Goal: Task Accomplishment & Management: Use online tool/utility

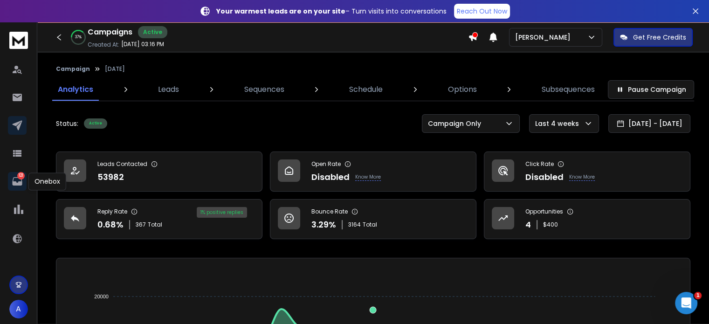
click at [21, 185] on icon at bounding box center [17, 181] width 11 height 11
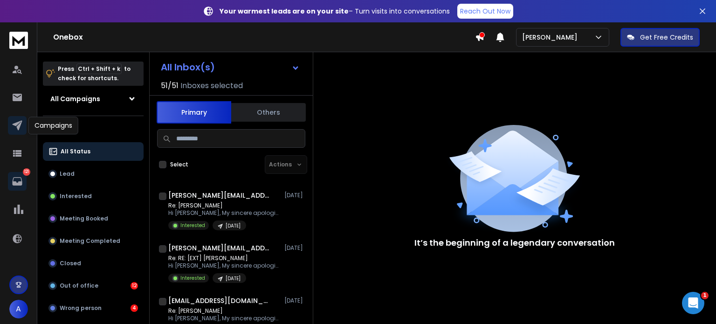
click at [20, 127] on icon at bounding box center [17, 125] width 11 height 11
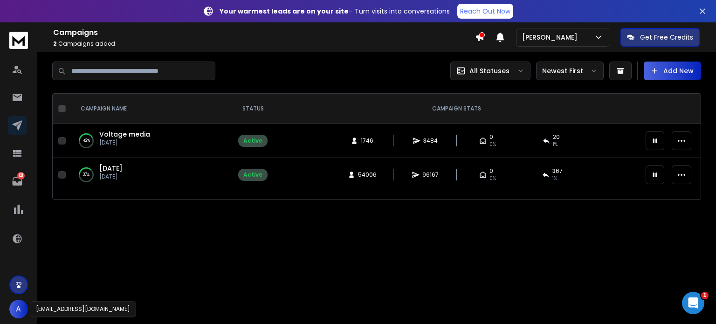
click at [21, 312] on span "A" at bounding box center [18, 309] width 19 height 19
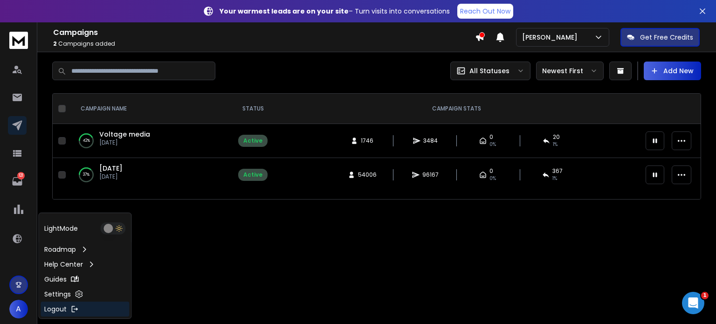
click at [49, 308] on p "Logout" at bounding box center [55, 308] width 22 height 9
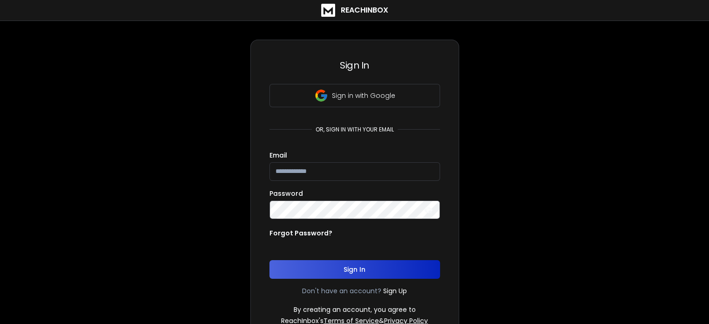
click at [326, 174] on input "email" at bounding box center [354, 171] width 171 height 19
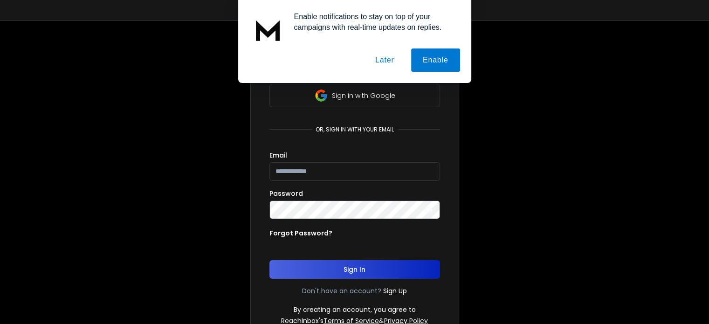
click at [360, 170] on input "email" at bounding box center [354, 171] width 171 height 19
type input "**********"
click at [269, 260] on button "Sign In" at bounding box center [354, 269] width 171 height 19
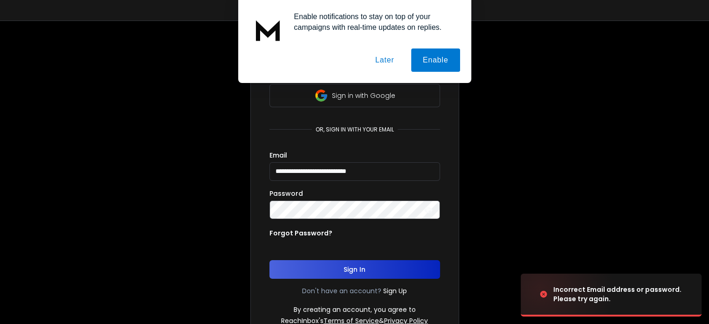
click at [429, 213] on icon at bounding box center [428, 210] width 8 height 8
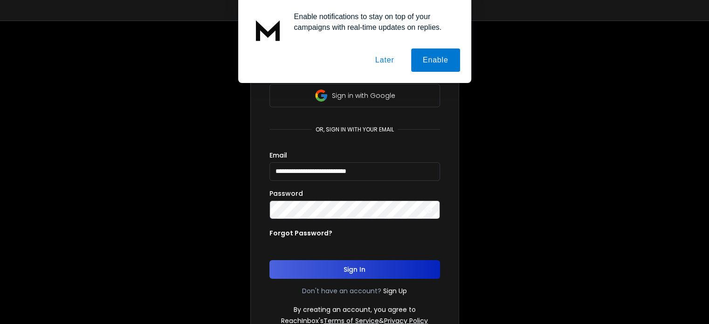
click at [359, 282] on div "**********" at bounding box center [354, 204] width 171 height 241
click at [361, 271] on button "Sign In" at bounding box center [354, 269] width 171 height 19
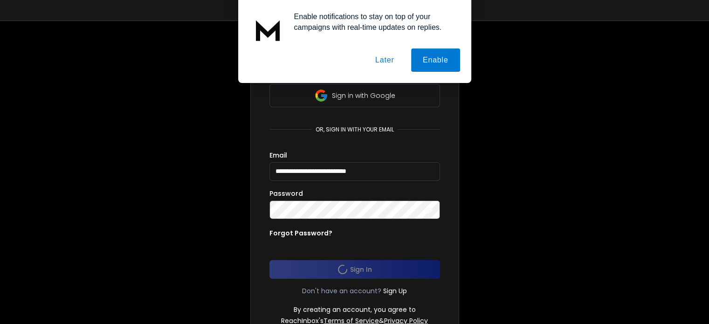
click at [392, 56] on button "Later" at bounding box center [385, 59] width 42 height 23
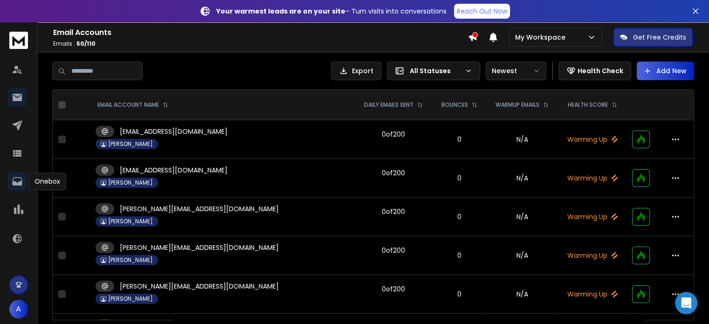
click at [9, 178] on link at bounding box center [17, 181] width 19 height 19
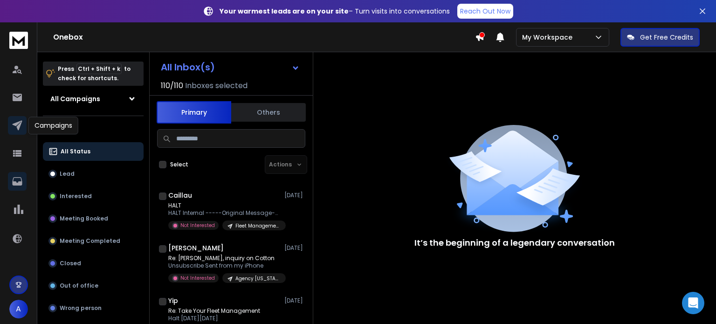
click at [22, 124] on icon at bounding box center [17, 125] width 11 height 11
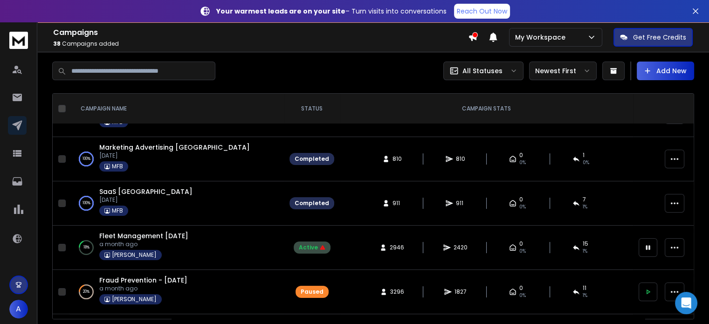
scroll to position [47, 0]
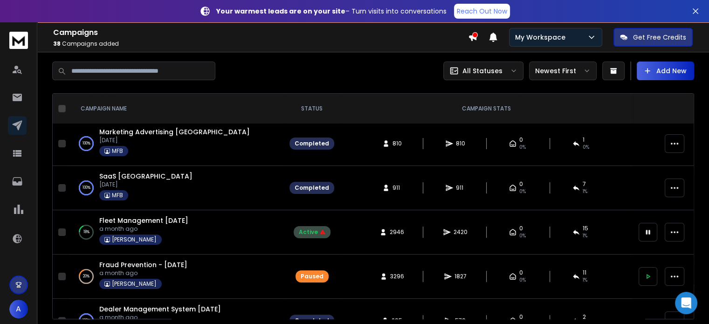
click at [546, 39] on p "My Workspace" at bounding box center [542, 37] width 54 height 9
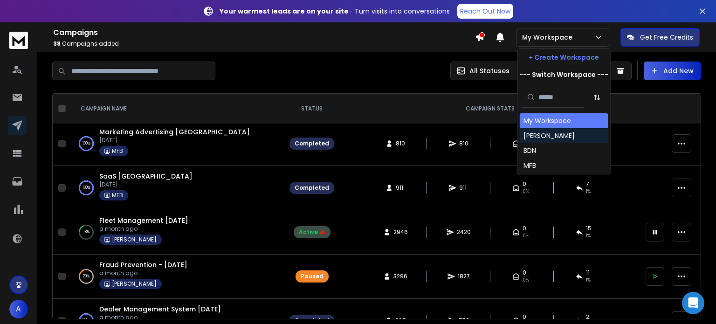
click at [529, 140] on div "Aaron" at bounding box center [564, 135] width 89 height 15
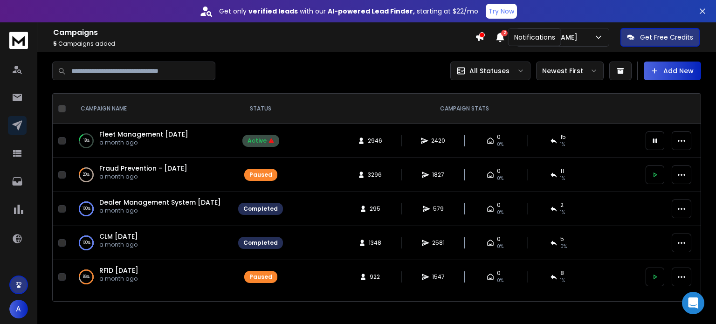
click at [499, 37] on icon at bounding box center [500, 36] width 8 height 9
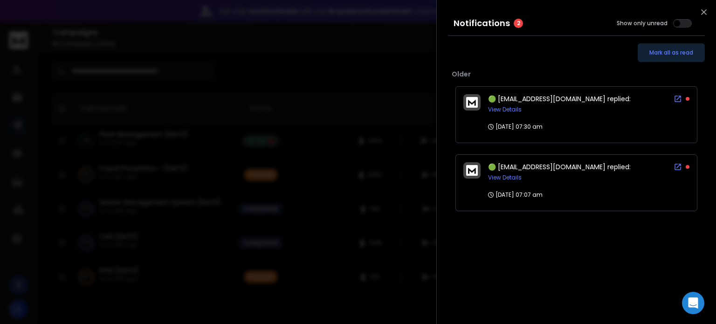
click at [682, 52] on span "Mark all as read" at bounding box center [671, 52] width 44 height 7
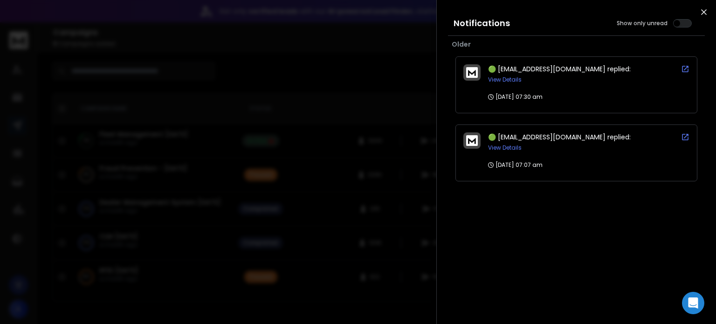
click at [702, 11] on icon "button" at bounding box center [703, 11] width 9 height 9
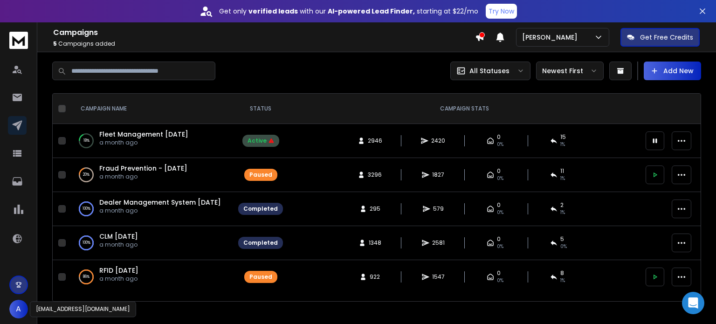
click at [21, 311] on span "A" at bounding box center [18, 309] width 19 height 19
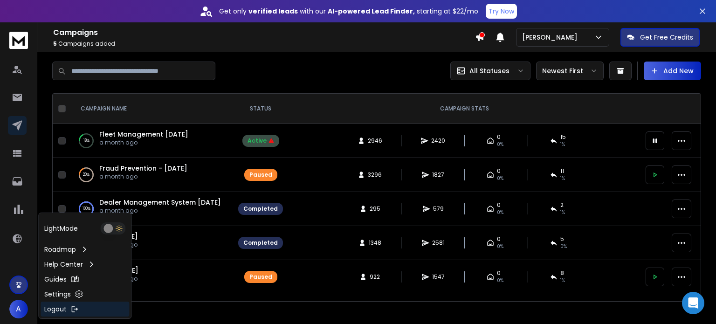
click at [55, 303] on div "Logout" at bounding box center [85, 309] width 89 height 15
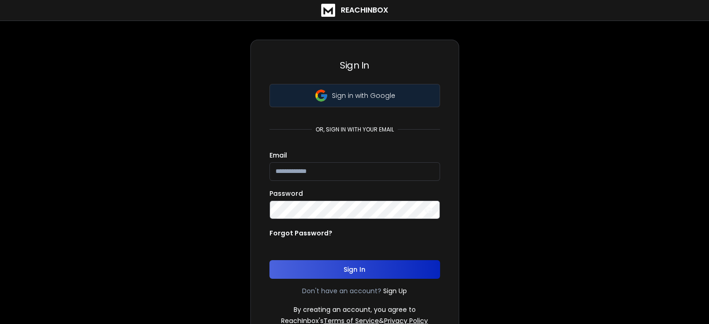
click at [362, 101] on button "Sign in with Google" at bounding box center [354, 95] width 171 height 23
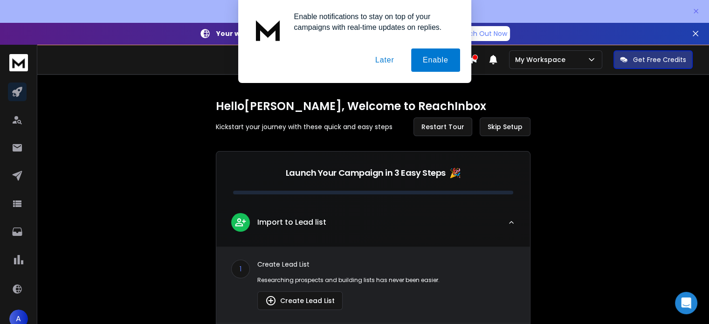
click at [396, 63] on button "Later" at bounding box center [385, 59] width 42 height 23
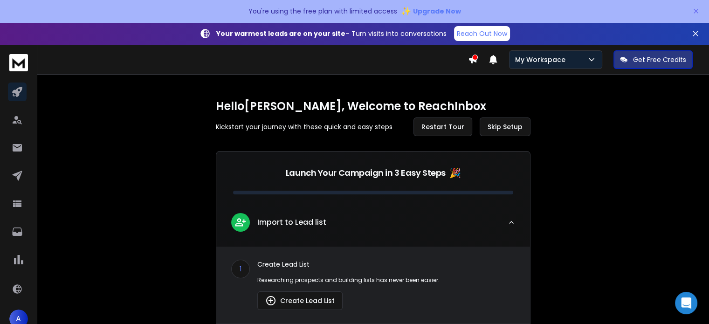
click at [527, 63] on p "My Workspace" at bounding box center [542, 59] width 54 height 9
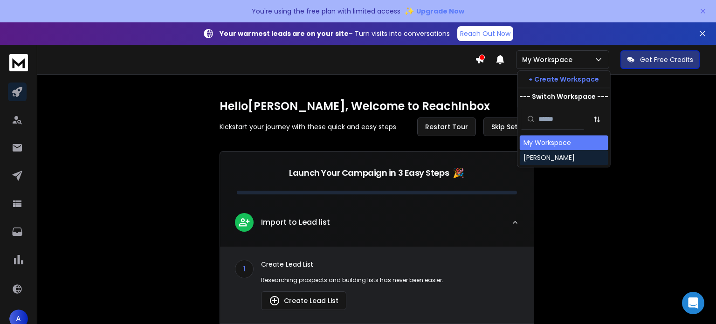
click at [548, 156] on div "[PERSON_NAME]" at bounding box center [549, 157] width 51 height 9
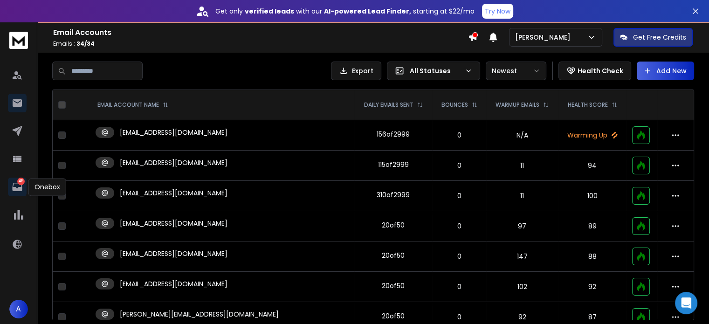
click at [19, 181] on p "45" at bounding box center [20, 181] width 7 height 7
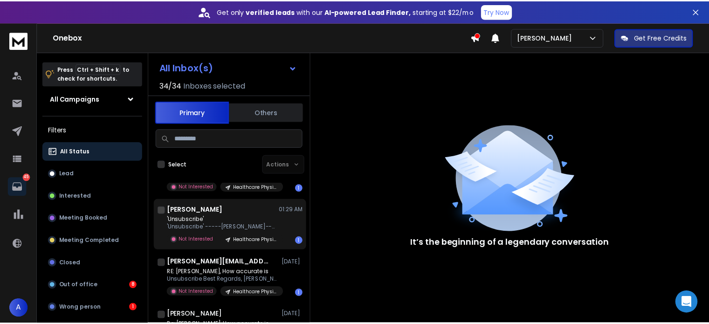
scroll to position [93, 0]
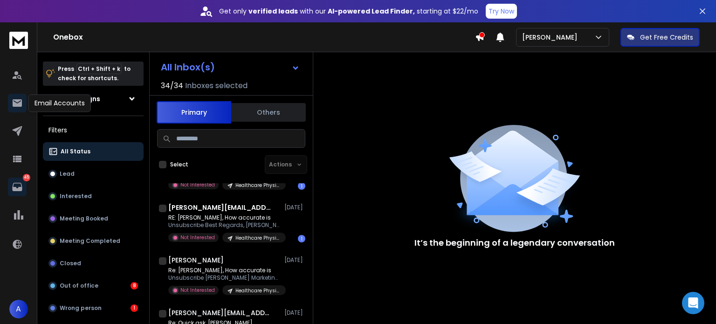
click at [17, 101] on icon at bounding box center [17, 102] width 9 height 7
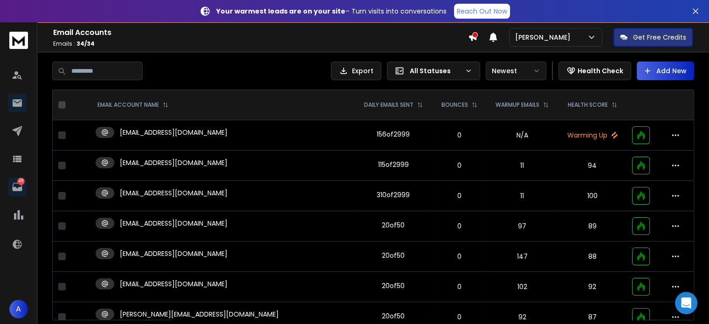
click at [21, 180] on p "45" at bounding box center [20, 181] width 7 height 7
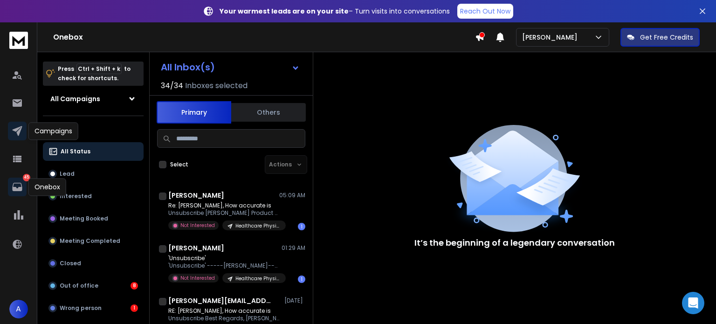
click at [24, 130] on link at bounding box center [17, 131] width 19 height 19
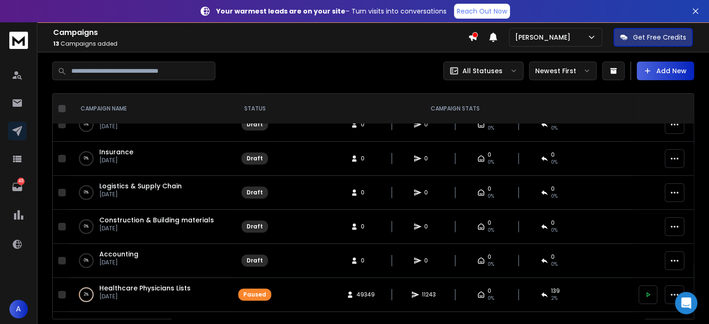
scroll to position [253, 0]
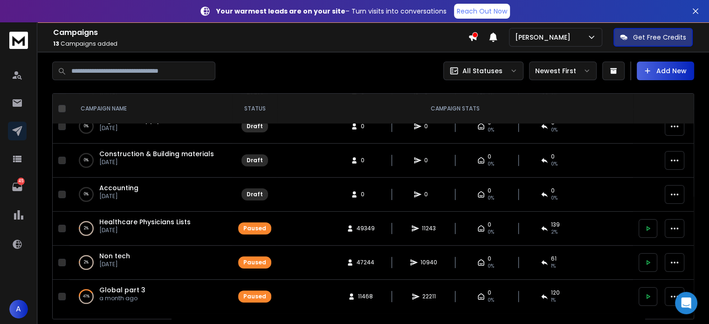
click at [291, 231] on div "49349 11243 0 0% 139 2 %" at bounding box center [455, 228] width 345 height 15
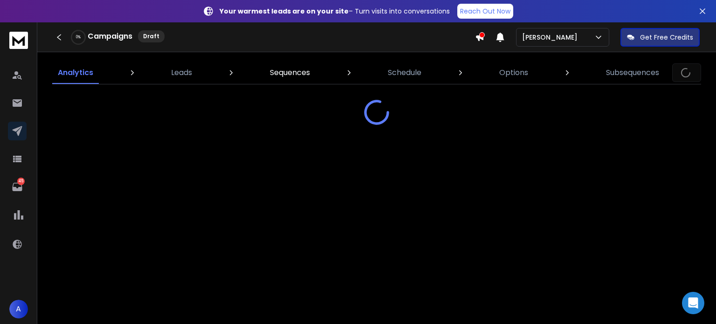
click at [300, 70] on p "Sequences" at bounding box center [290, 72] width 40 height 11
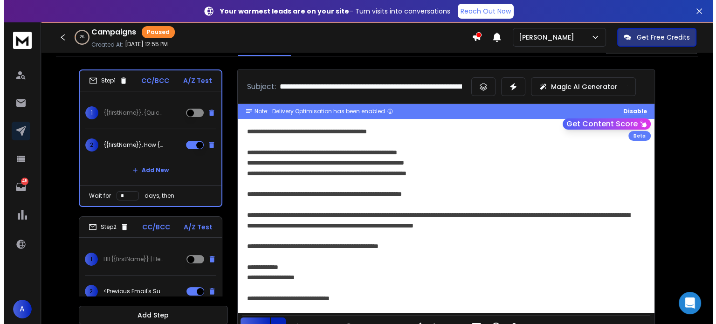
scroll to position [74, 0]
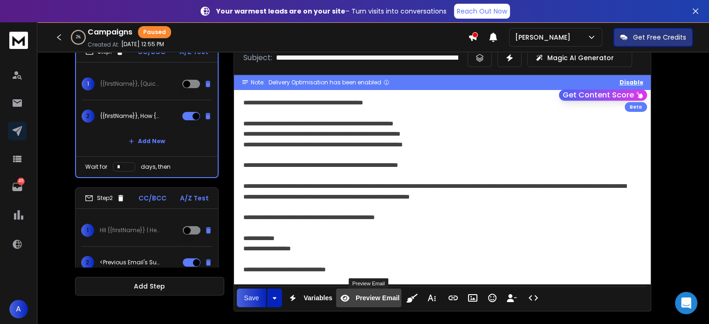
click at [381, 297] on span "Preview Email" at bounding box center [378, 298] width 48 height 8
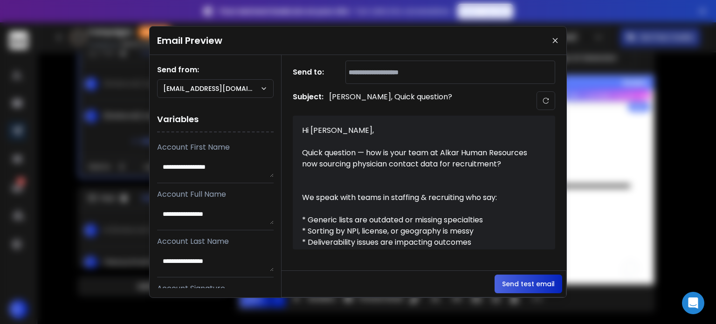
scroll to position [155, 0]
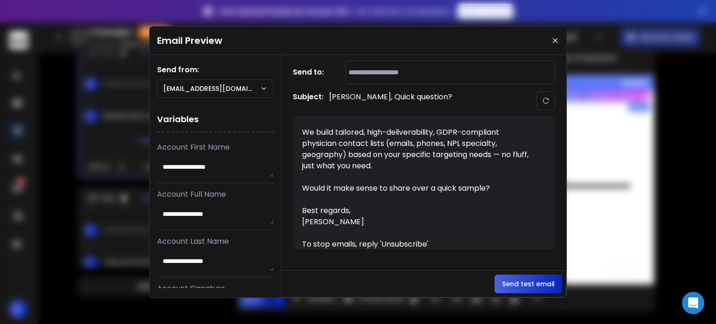
click at [387, 220] on div "Hi Liz, Quick question — how is your team at Alkar Human Resources now sourcing…" at bounding box center [424, 183] width 262 height 134
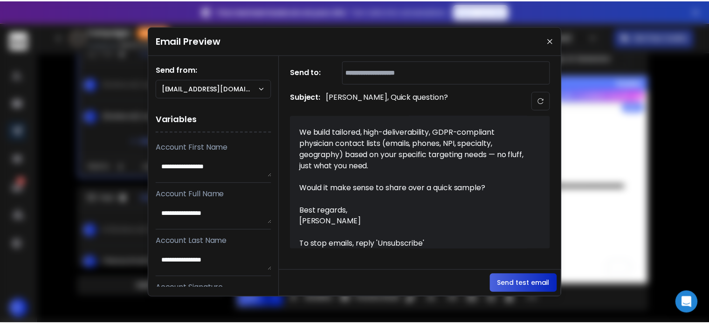
scroll to position [54, 0]
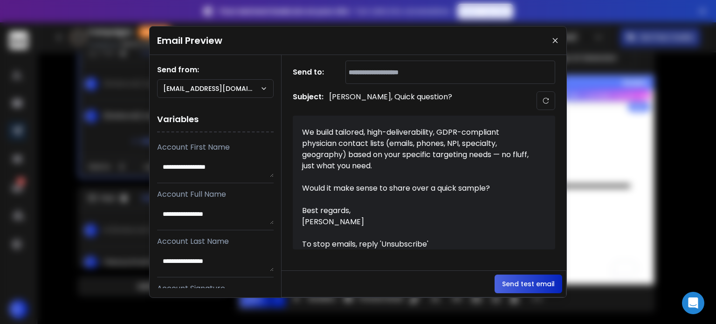
click at [561, 40] on div "Email Preview" at bounding box center [358, 41] width 417 height 28
click at [556, 39] on icon at bounding box center [555, 40] width 7 height 7
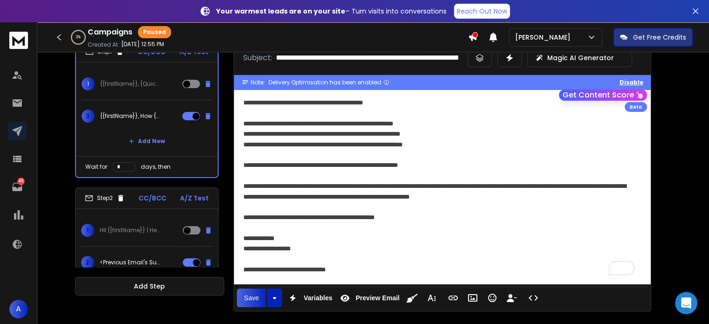
click at [382, 259] on div "To enrich screen reader interactions, please activate Accessibility in Grammarl…" at bounding box center [442, 259] width 398 height 10
click at [371, 267] on div "**********" at bounding box center [438, 269] width 391 height 10
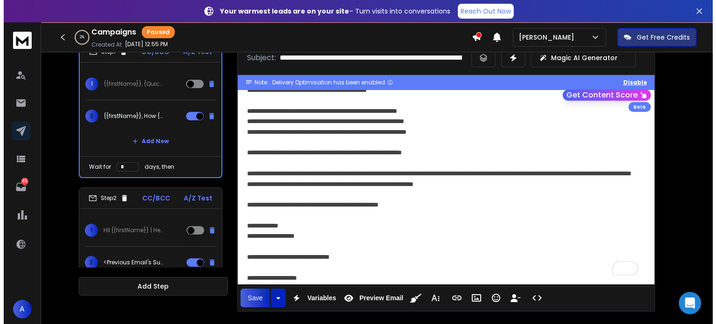
scroll to position [75, 0]
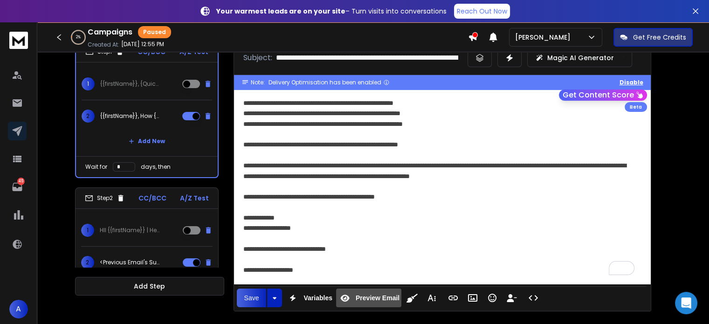
click at [353, 302] on div "Preview Email" at bounding box center [368, 297] width 65 height 15
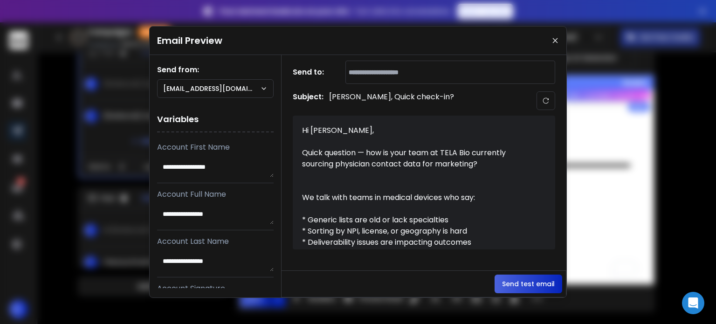
click at [393, 71] on input at bounding box center [450, 72] width 203 height 17
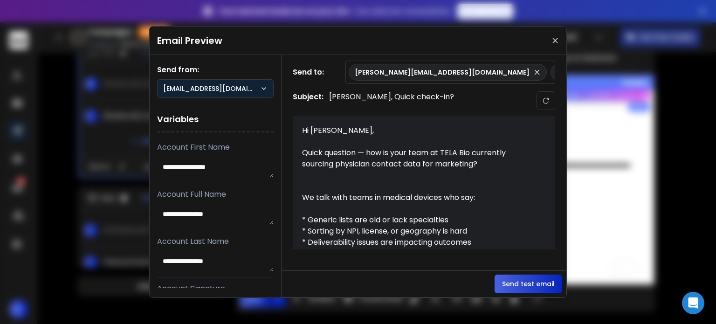
click at [234, 90] on p "[EMAIL_ADDRESS][DOMAIN_NAME]" at bounding box center [211, 88] width 97 height 9
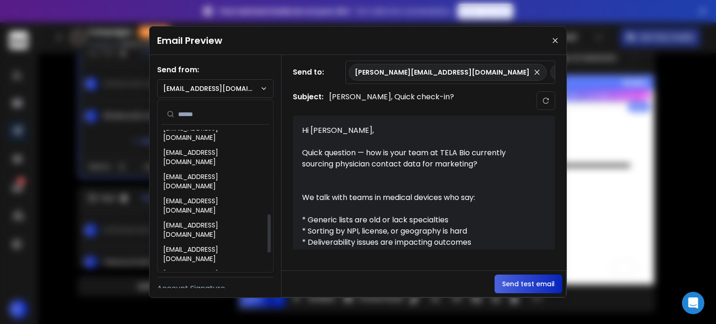
scroll to position [367, 0]
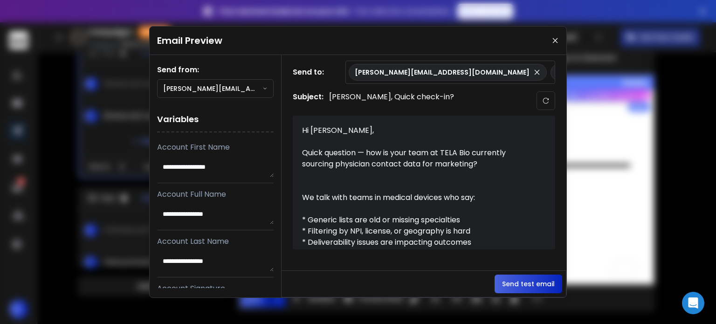
click at [511, 285] on button "Send test email" at bounding box center [529, 284] width 68 height 19
click at [197, 85] on p "[PERSON_NAME][EMAIL_ADDRESS][DOMAIN_NAME]" at bounding box center [212, 88] width 99 height 9
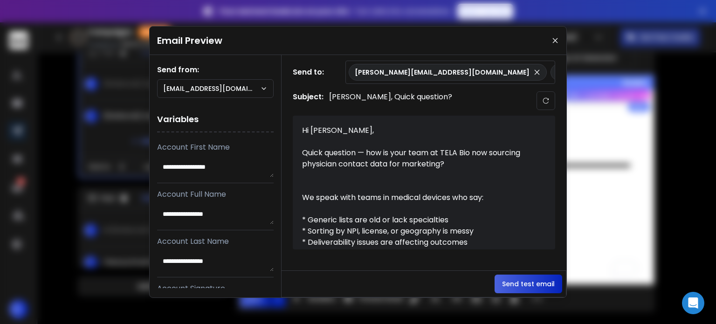
click at [514, 285] on button "Send test email" at bounding box center [529, 284] width 68 height 19
click at [582, 154] on div "**********" at bounding box center [358, 162] width 716 height 290
click at [556, 41] on icon at bounding box center [555, 40] width 5 height 5
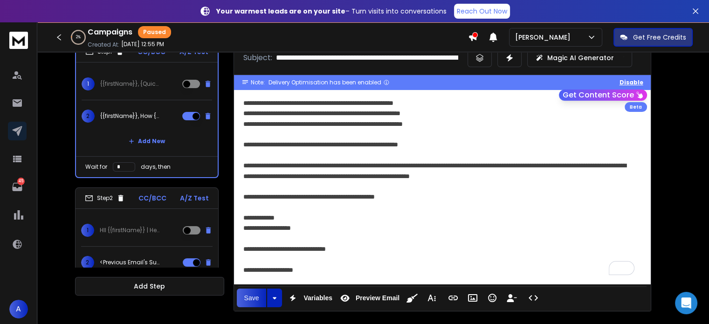
click at [317, 270] on div "**********" at bounding box center [438, 270] width 391 height 10
drag, startPoint x: 323, startPoint y: 270, endPoint x: 247, endPoint y: 258, distance: 76.9
click at [247, 258] on div "**********" at bounding box center [442, 187] width 417 height 194
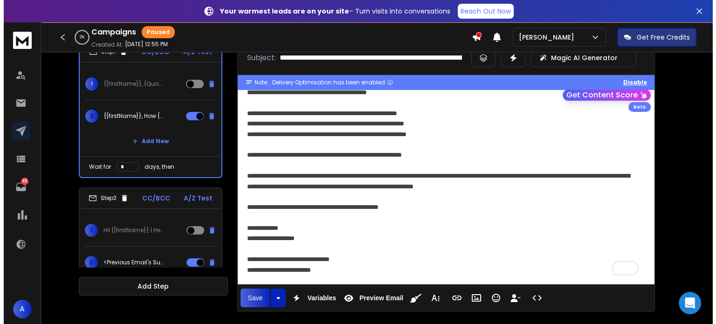
scroll to position [64, 0]
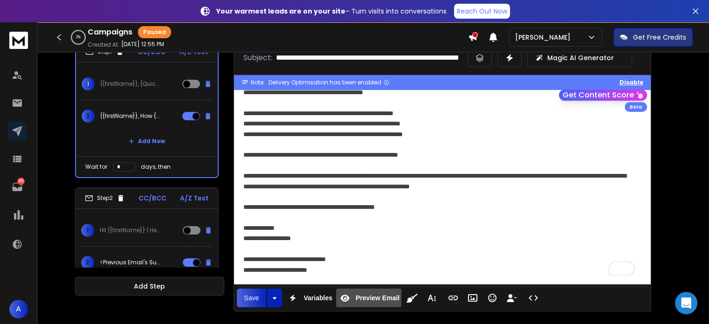
click at [380, 297] on span "Preview Email" at bounding box center [378, 298] width 48 height 8
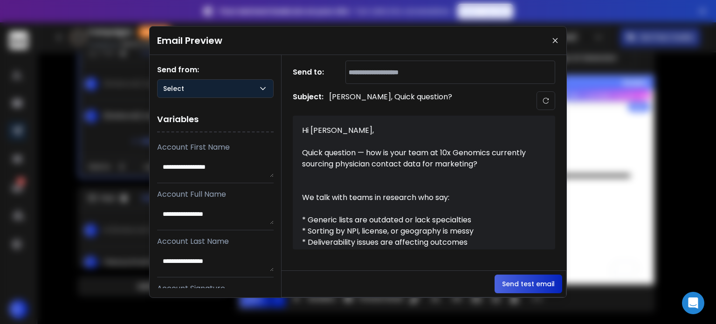
click at [214, 88] on div "Select" at bounding box center [215, 88] width 104 height 9
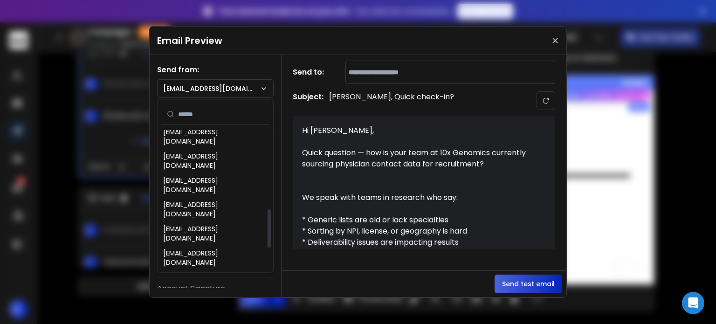
scroll to position [367, 0]
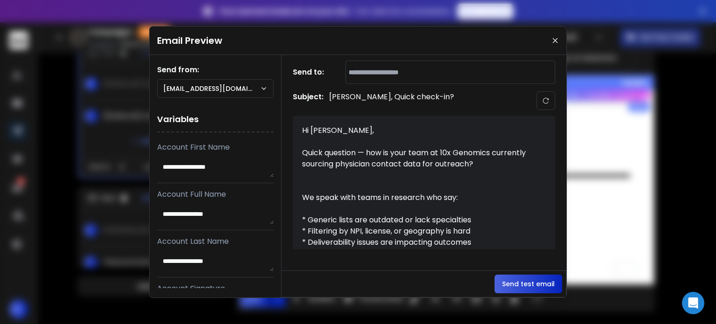
click at [375, 73] on input at bounding box center [450, 72] width 203 height 17
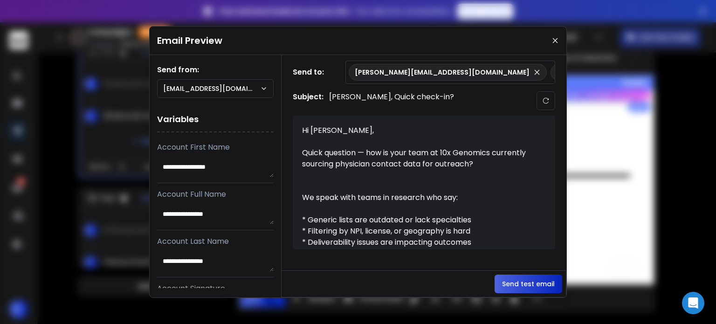
click at [526, 278] on button "Send test email" at bounding box center [529, 284] width 68 height 19
